Goal: Navigation & Orientation: Find specific page/section

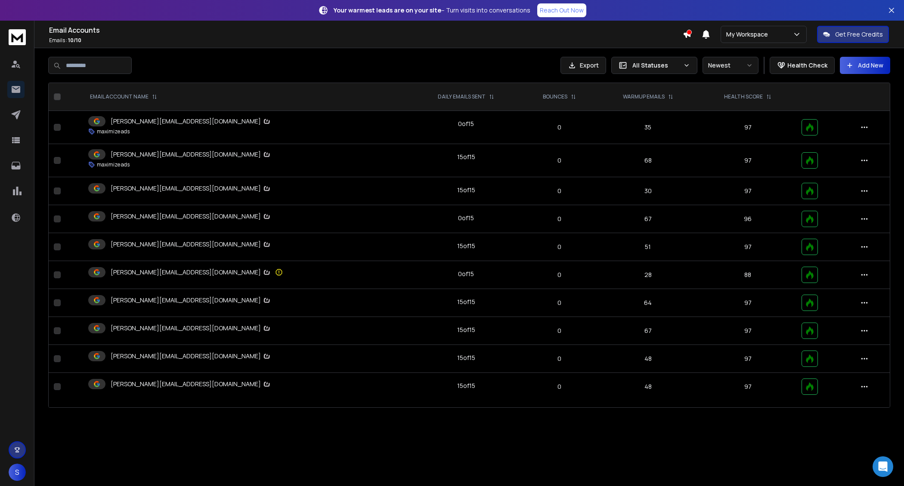
click at [17, 481] on div "S" at bounding box center [17, 255] width 34 height 469
click at [19, 472] on span "S" at bounding box center [17, 472] width 17 height 17
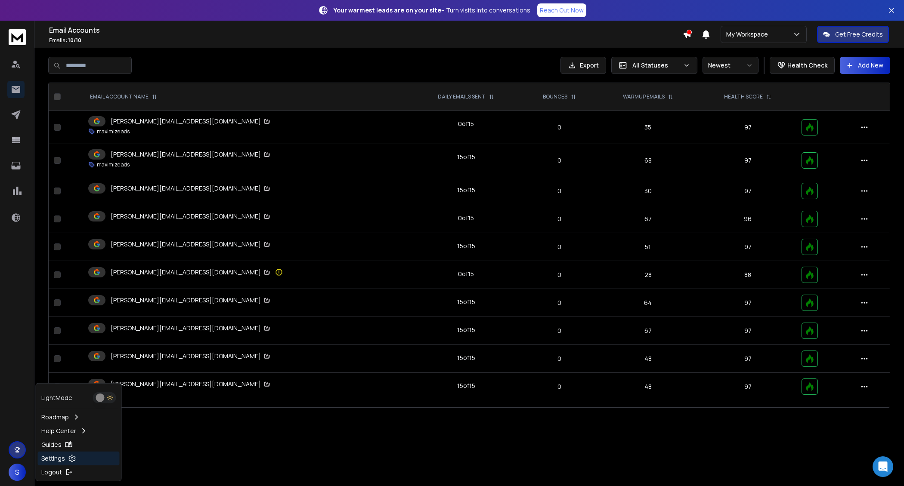
click at [94, 454] on div "Settings" at bounding box center [79, 459] width 82 height 14
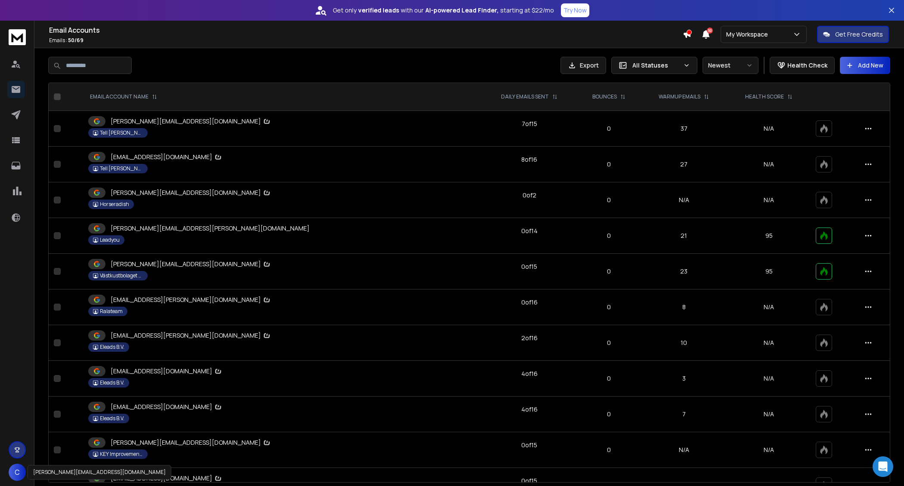
click at [17, 473] on span "C" at bounding box center [17, 472] width 17 height 17
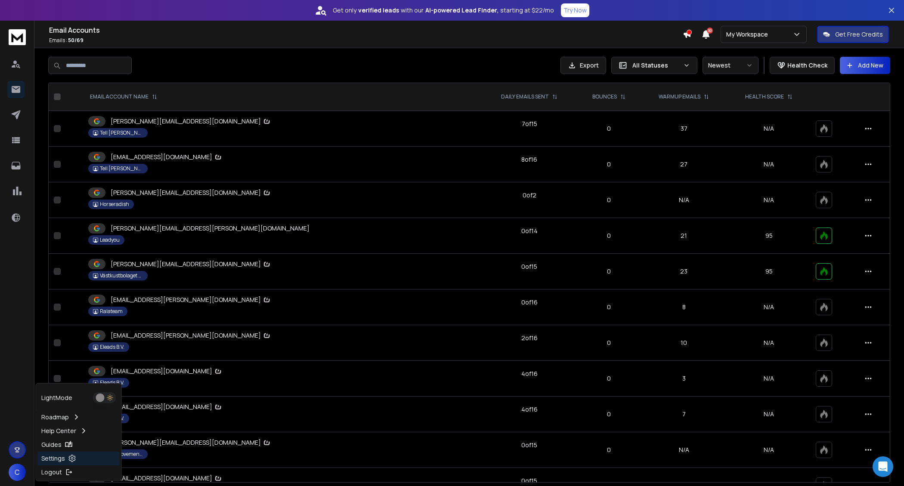
click at [67, 454] on div "Settings" at bounding box center [79, 459] width 82 height 14
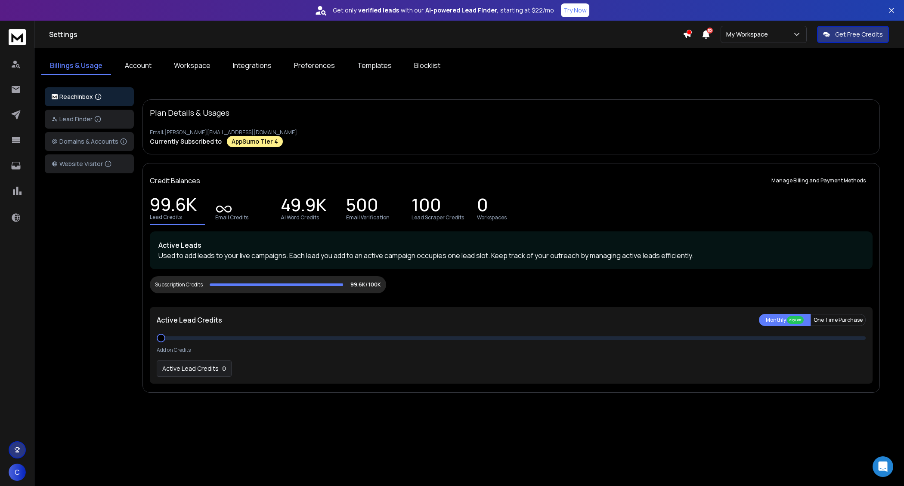
click at [180, 71] on link "Workspace" at bounding box center [192, 66] width 54 height 18
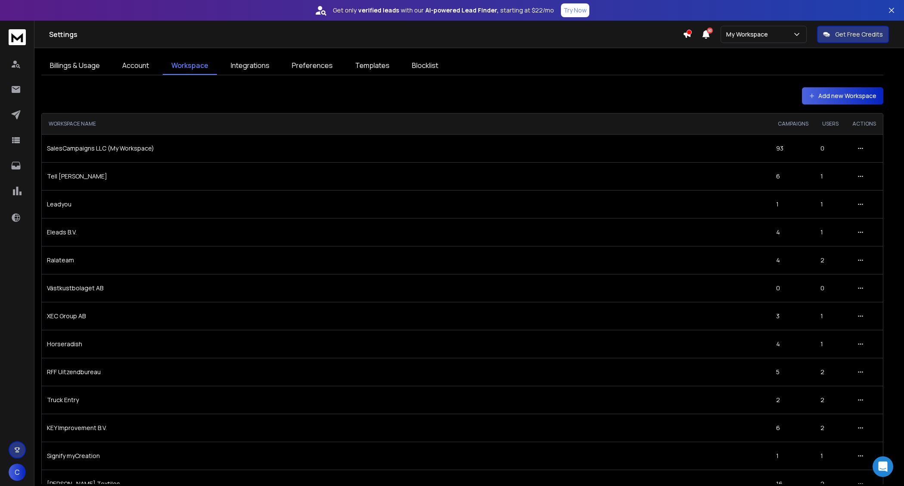
click at [755, 44] on div "Settings 50 My Workspace Get Free Credits" at bounding box center [452, 35] width 904 height 28
click at [760, 40] on button "My Workspace" at bounding box center [764, 34] width 86 height 17
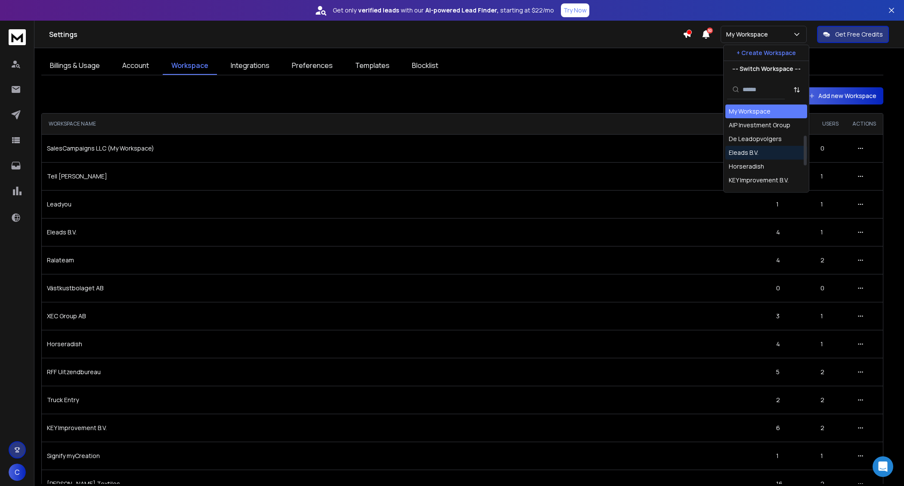
scroll to position [161, 0]
click at [493, 105] on div "Add new Workspace WORKSPACE NAME CAMPAIGNS USERS ACTIONS SalesCampaigns LLC (My…" at bounding box center [462, 282] width 842 height 390
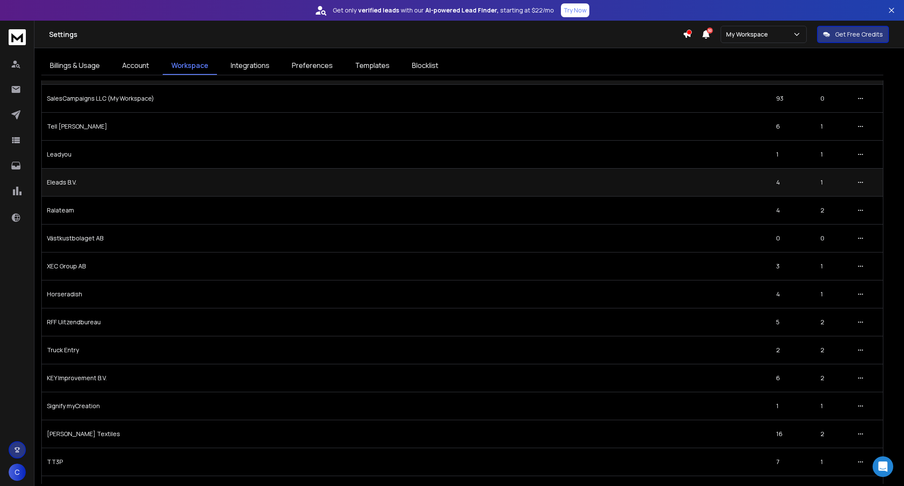
scroll to position [0, 0]
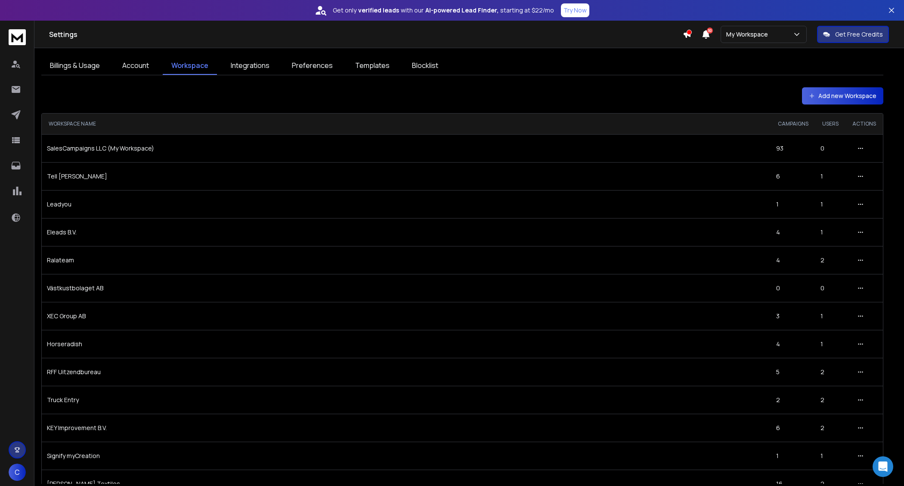
click at [130, 62] on link "Account" at bounding box center [136, 66] width 44 height 18
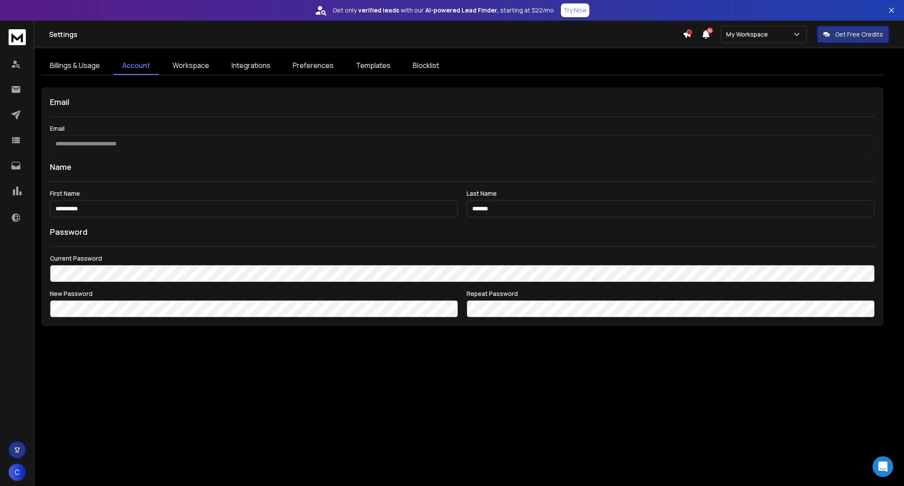
click at [59, 63] on link "Billings & Usage" at bounding box center [74, 66] width 67 height 18
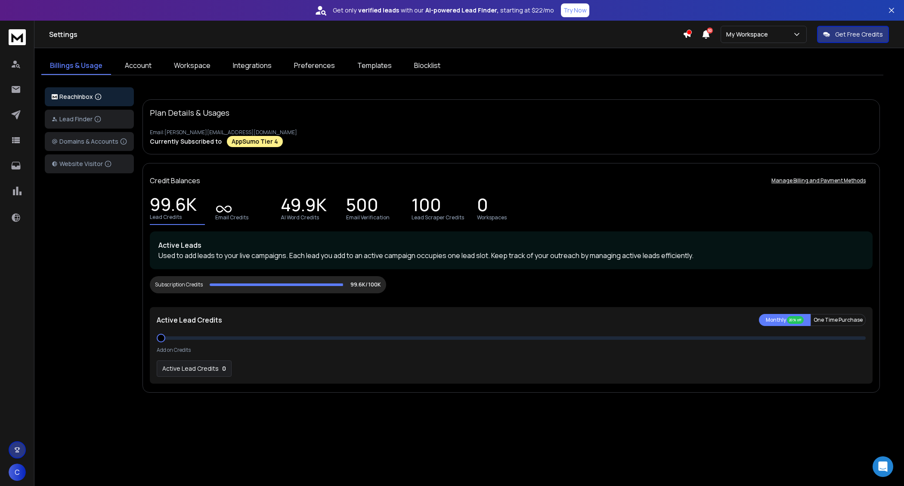
click at [278, 64] on div "Billings & Usage Account Workspace Integrations Preferences Templates Blocklist" at bounding box center [245, 66] width 408 height 18
click at [224, 65] on link "Integrations" at bounding box center [252, 66] width 56 height 18
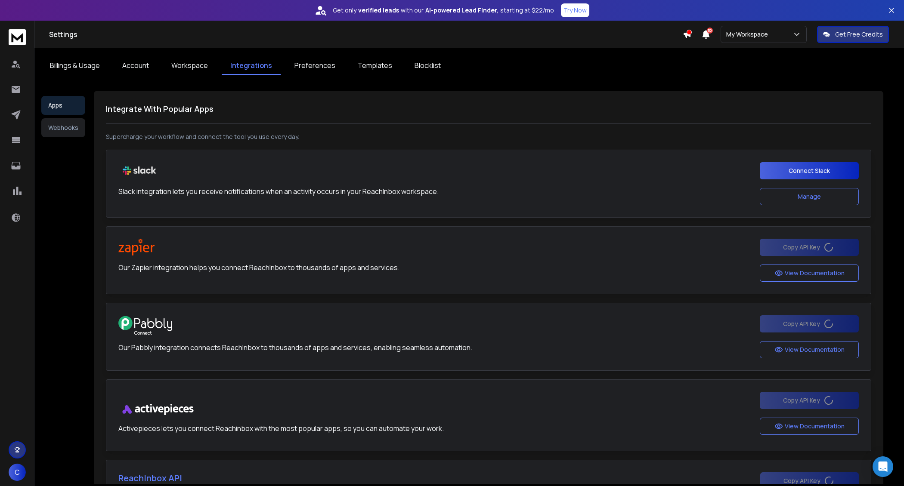
click at [323, 65] on link "Preferences" at bounding box center [315, 66] width 58 height 18
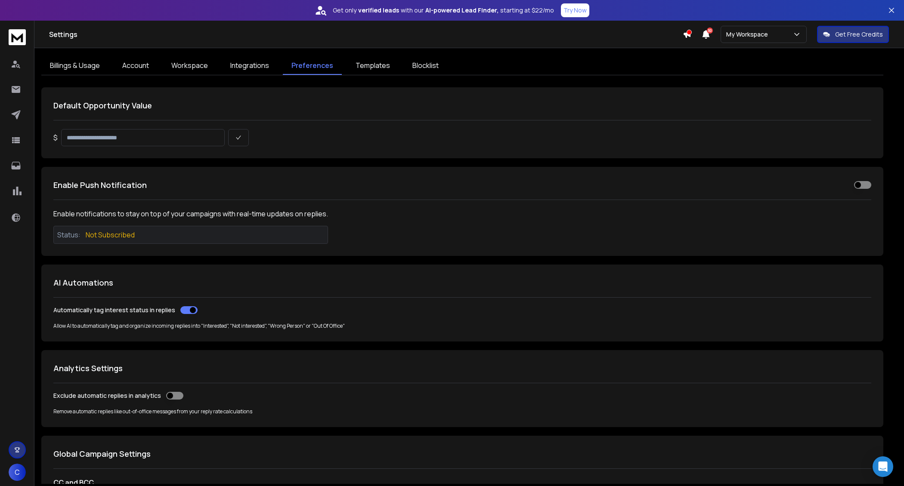
click at [371, 71] on link "Templates" at bounding box center [373, 66] width 52 height 18
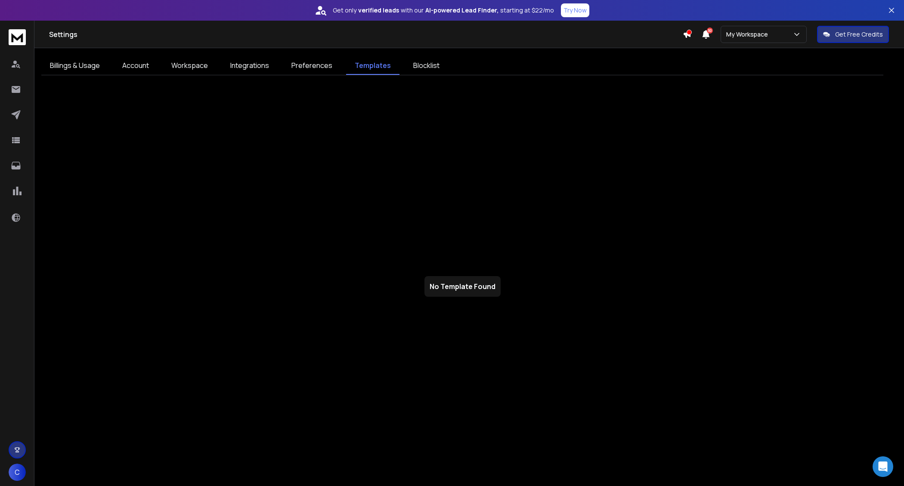
click at [251, 63] on link "Integrations" at bounding box center [250, 66] width 56 height 18
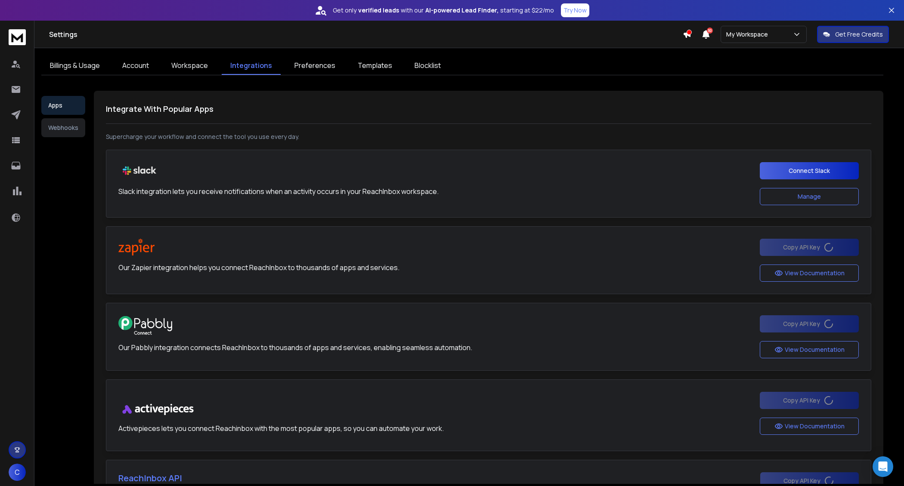
click at [172, 69] on link "Workspace" at bounding box center [190, 66] width 54 height 18
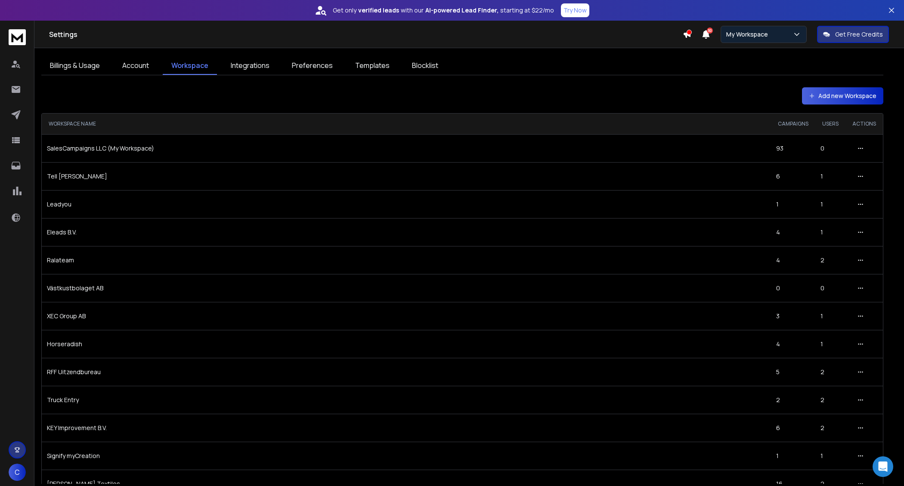
click at [739, 30] on p "My Workspace" at bounding box center [748, 34] width 45 height 9
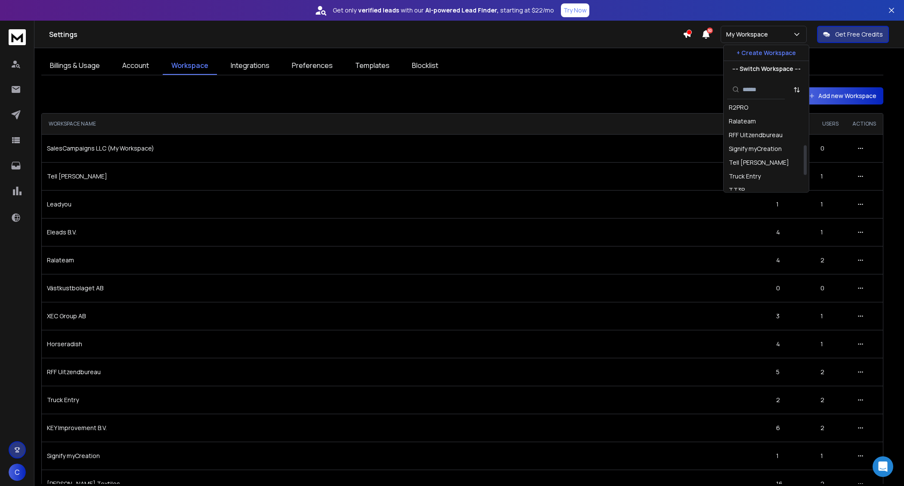
scroll to position [113, 0]
click at [754, 161] on div "Tell James" at bounding box center [759, 163] width 60 height 9
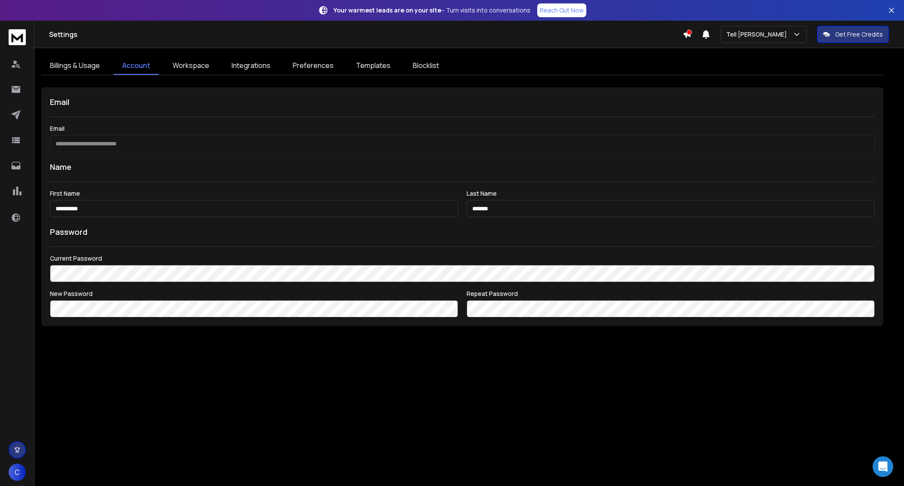
click at [185, 71] on link "Workspace" at bounding box center [191, 66] width 54 height 18
